Goal: Communication & Community: Answer question/provide support

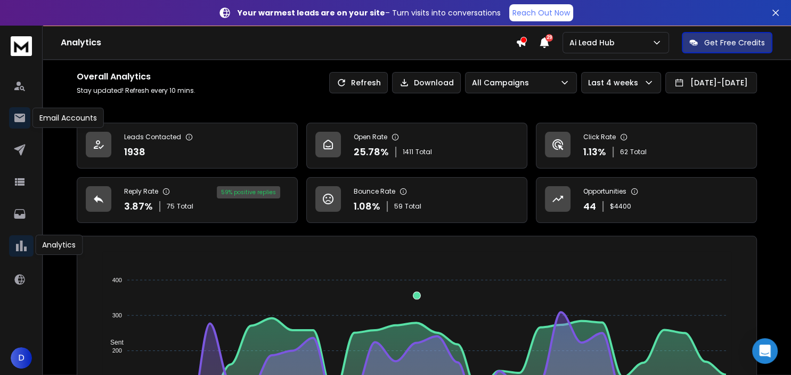
click at [15, 117] on icon at bounding box center [19, 118] width 11 height 9
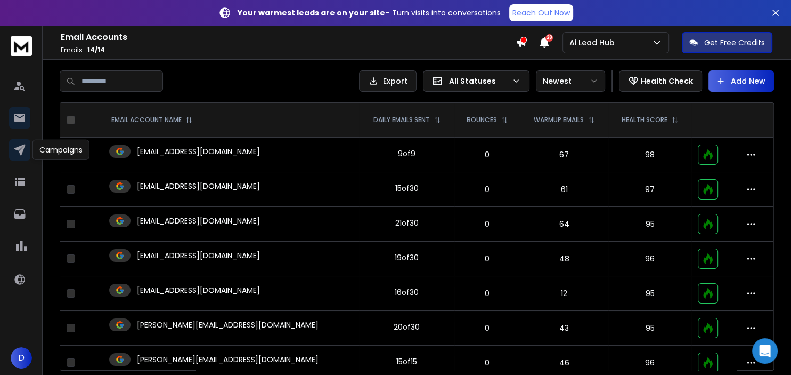
click at [16, 153] on icon at bounding box center [19, 149] width 13 height 13
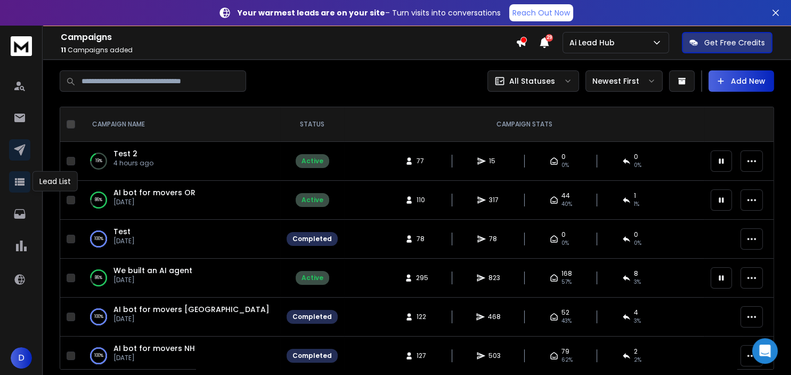
click at [20, 180] on icon at bounding box center [20, 181] width 10 height 7
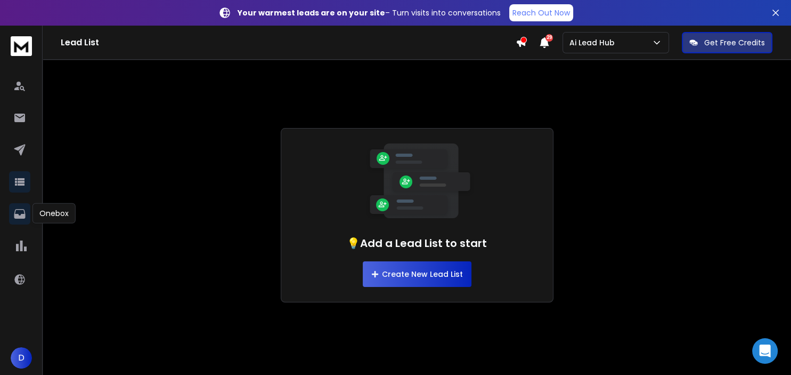
click at [23, 211] on icon at bounding box center [19, 213] width 13 height 13
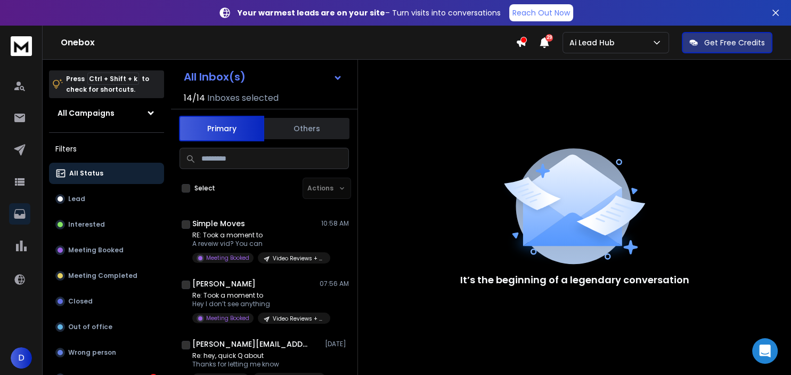
click at [92, 224] on p "Interested" at bounding box center [86, 224] width 37 height 9
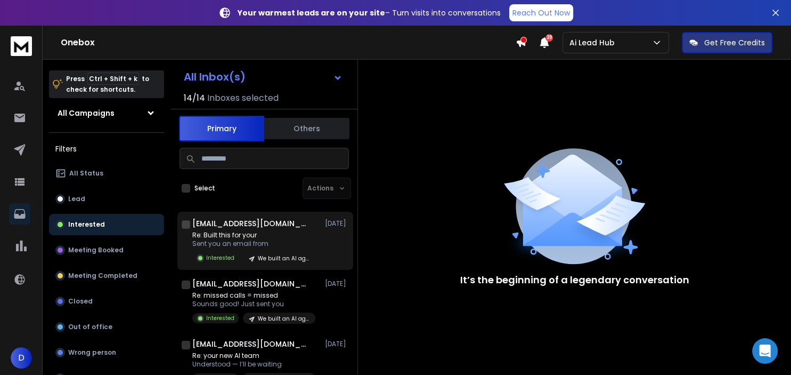
scroll to position [71, 0]
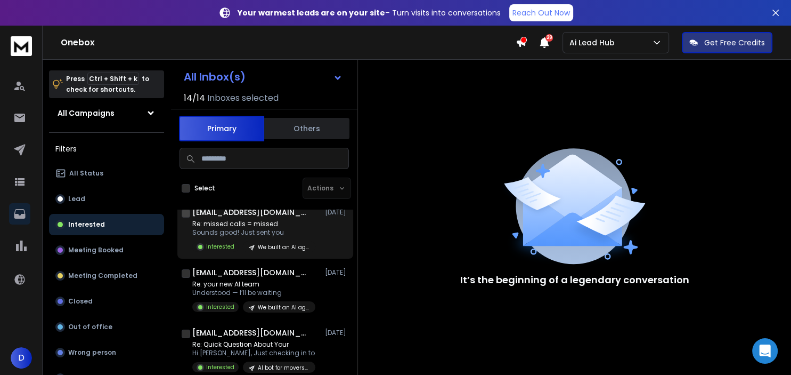
click at [303, 231] on p "Sounds good! Just sent you" at bounding box center [253, 232] width 123 height 9
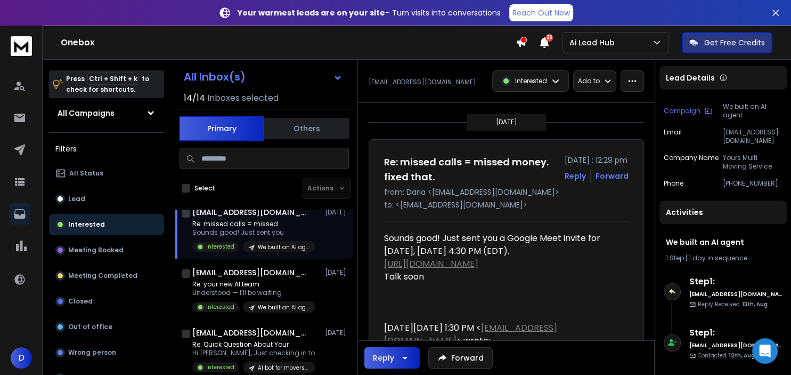
click at [405, 357] on icon "button" at bounding box center [405, 357] width 13 height 13
click at [574, 178] on button "Reply" at bounding box center [575, 176] width 21 height 11
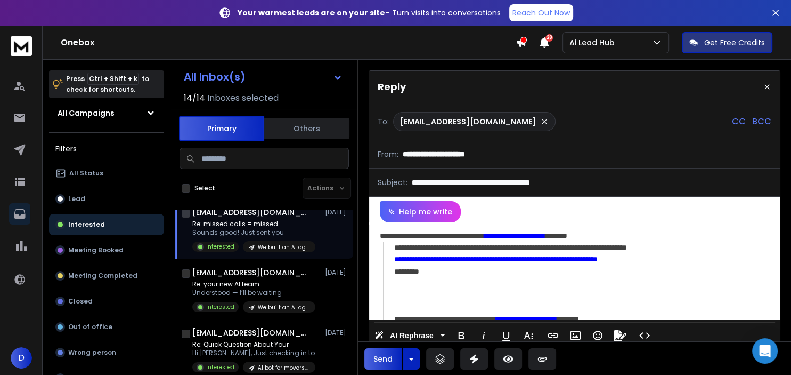
scroll to position [0, 0]
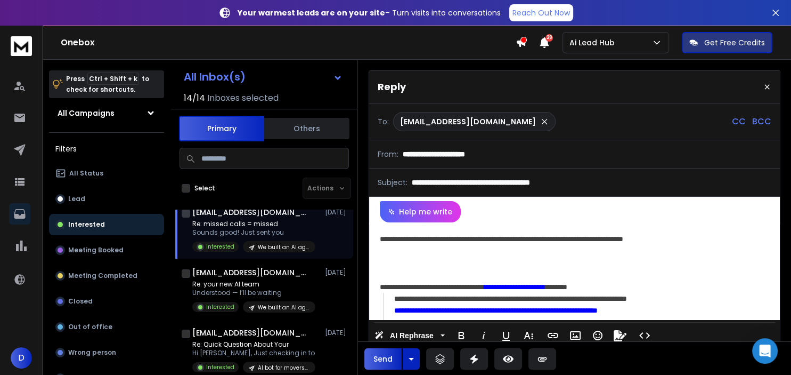
click at [690, 236] on div "**********" at bounding box center [574, 271] width 411 height 98
click at [647, 240] on div "**********" at bounding box center [574, 271] width 411 height 98
click at [387, 359] on button "Send" at bounding box center [383, 358] width 37 height 21
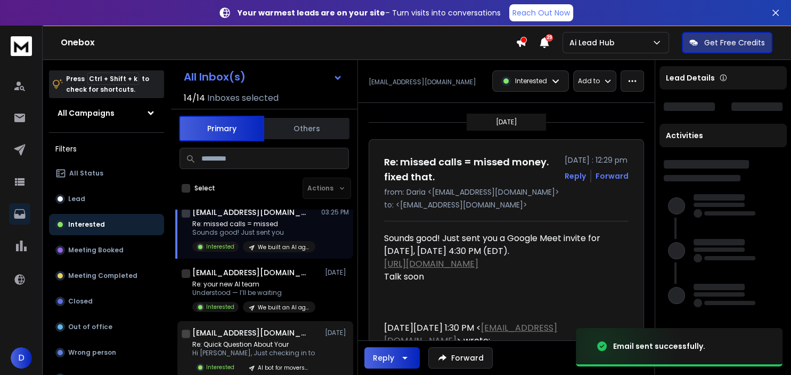
click at [268, 351] on p "Hi [PERSON_NAME], Just checking in to" at bounding box center [253, 353] width 123 height 9
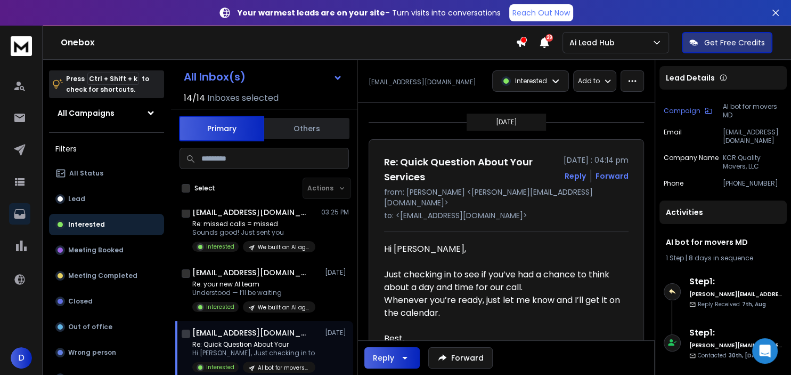
click at [586, 172] on button "Reply" at bounding box center [575, 176] width 21 height 11
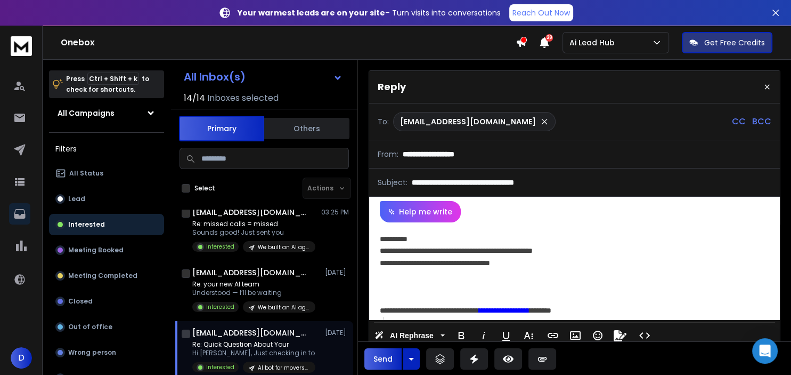
click at [385, 358] on button "Send" at bounding box center [383, 358] width 37 height 21
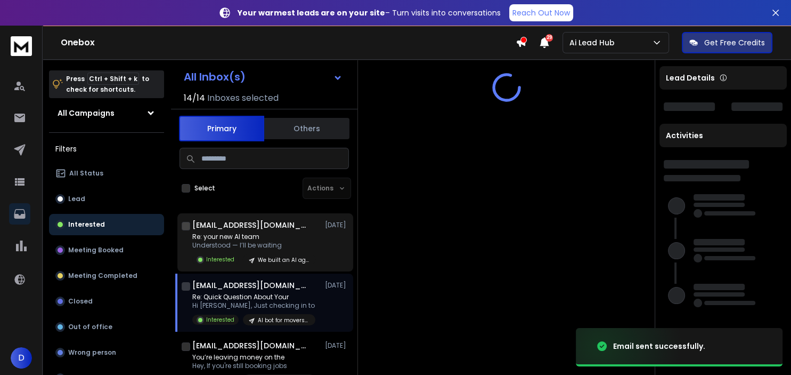
scroll to position [143, 0]
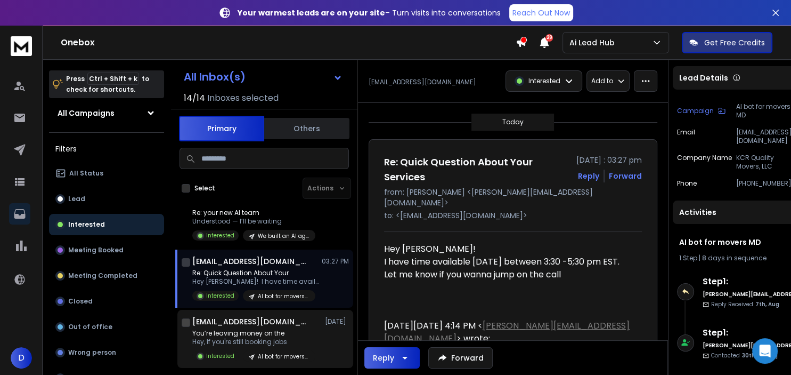
click at [295, 345] on p "Hey, If you're still booking jobs" at bounding box center [253, 341] width 123 height 9
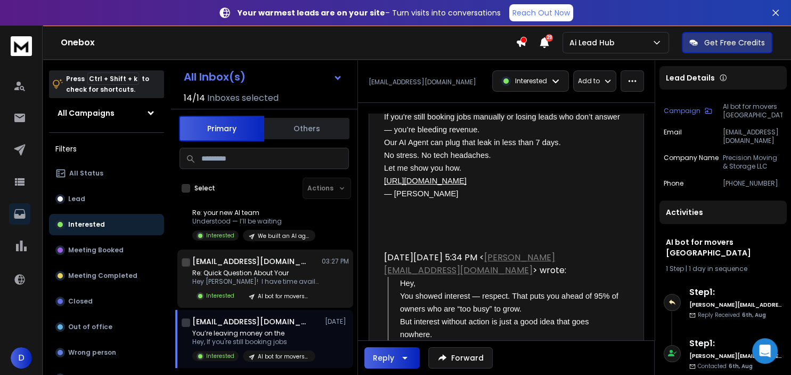
click at [310, 272] on p "Re: Quick Question About Your" at bounding box center [256, 273] width 128 height 9
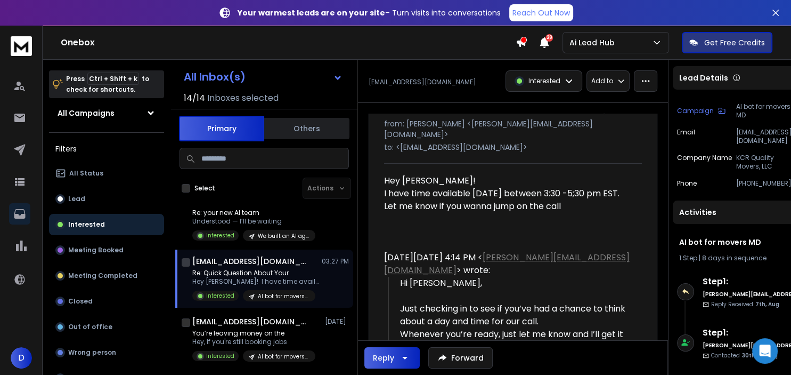
scroll to position [0, 0]
